Goal: Task Accomplishment & Management: Manage account settings

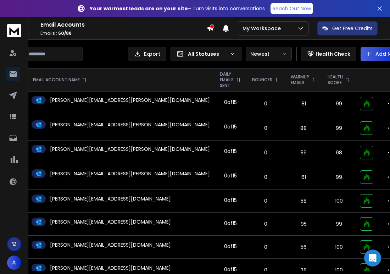
click at [224, 197] on div "0 of 15" at bounding box center [230, 200] width 13 height 7
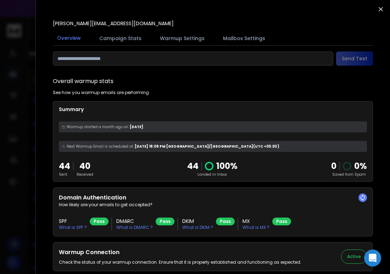
click at [378, 10] on icon "button" at bounding box center [380, 9] width 7 height 7
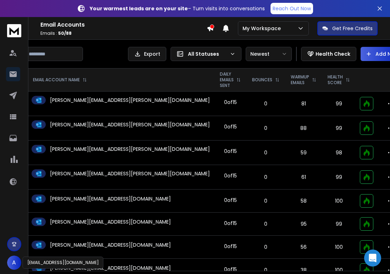
click at [14, 262] on span "A" at bounding box center [14, 262] width 14 height 14
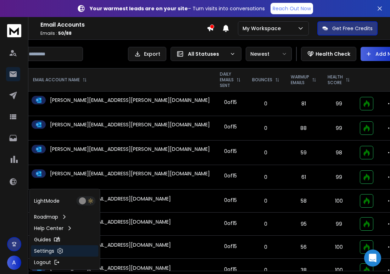
click at [42, 251] on p "Settings" at bounding box center [44, 250] width 20 height 7
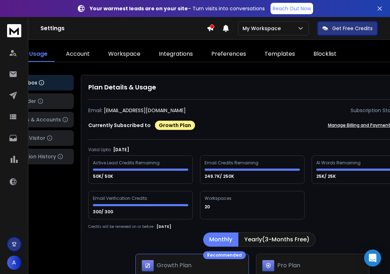
click at [44, 119] on div "ReachInbox Lead Finder Domains & Accounts Website Visitor Verification History …" at bounding box center [210, 179] width 430 height 223
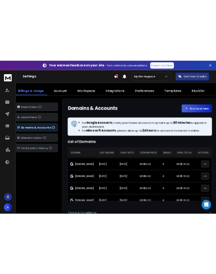
scroll to position [398, 0]
